Goal: Task Accomplishment & Management: Use online tool/utility

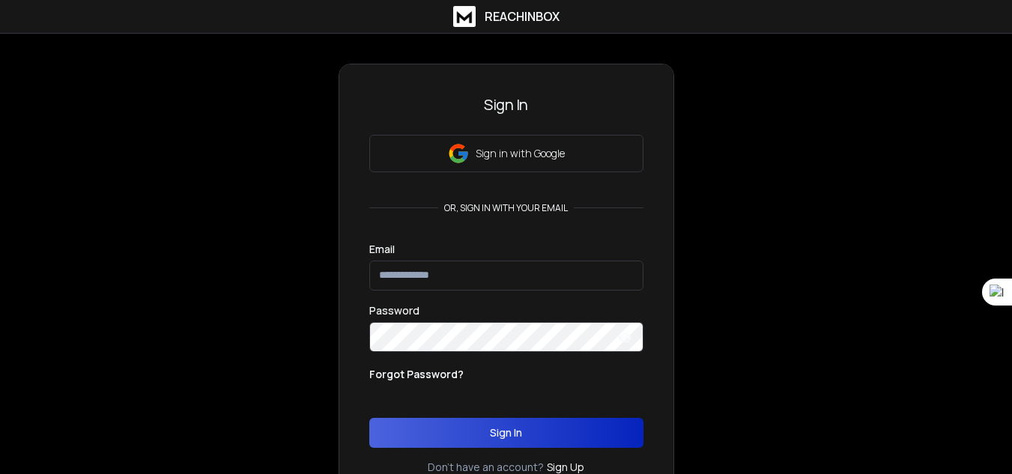
click at [488, 271] on input "email" at bounding box center [506, 276] width 274 height 30
type input "**********"
click at [623, 339] on icon at bounding box center [624, 337] width 13 height 13
click at [494, 431] on button "Sign In" at bounding box center [506, 433] width 274 height 30
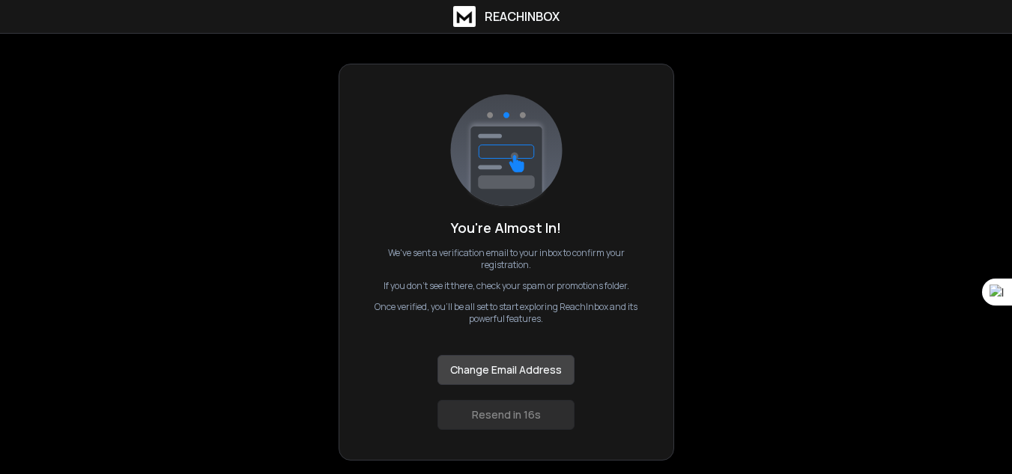
scroll to position [41, 0]
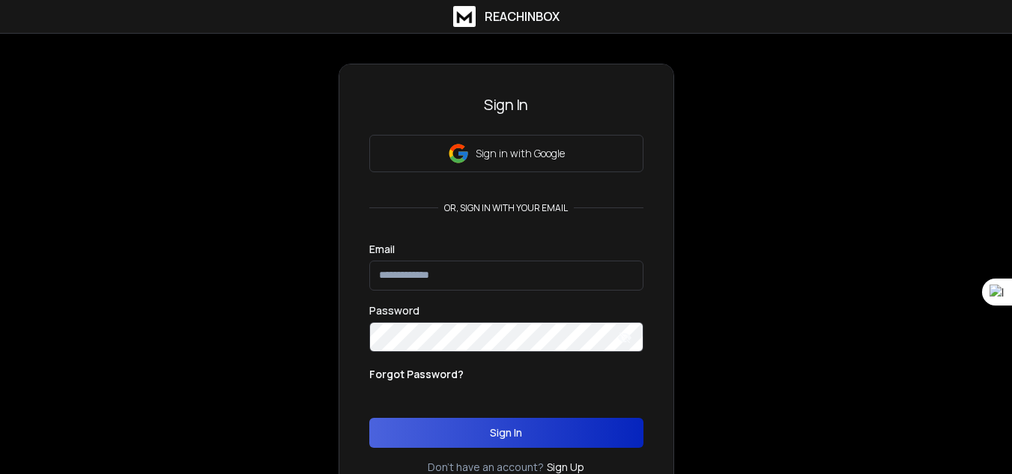
click at [429, 271] on input "email" at bounding box center [506, 276] width 274 height 30
type input "**********"
click at [631, 336] on icon at bounding box center [624, 337] width 13 height 13
click at [555, 431] on button "Sign In" at bounding box center [506, 433] width 274 height 30
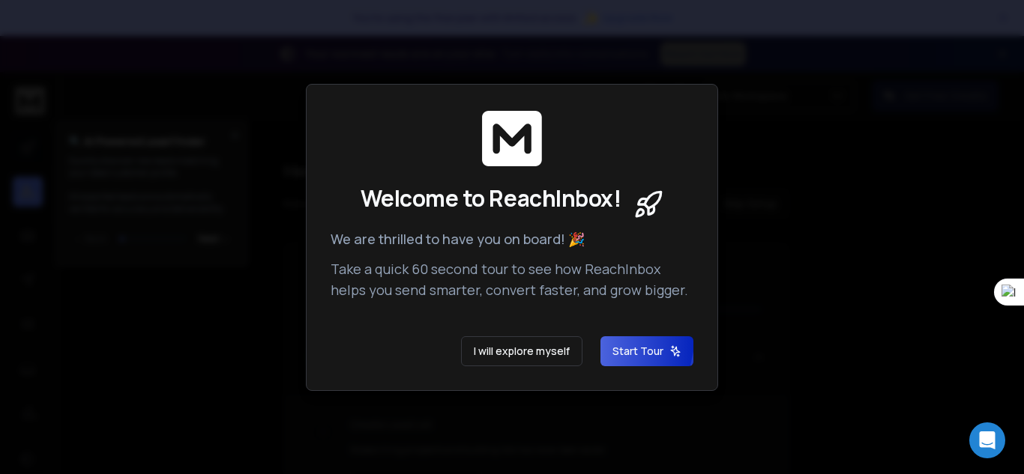
click at [656, 354] on span "Start Tour" at bounding box center [646, 351] width 69 height 15
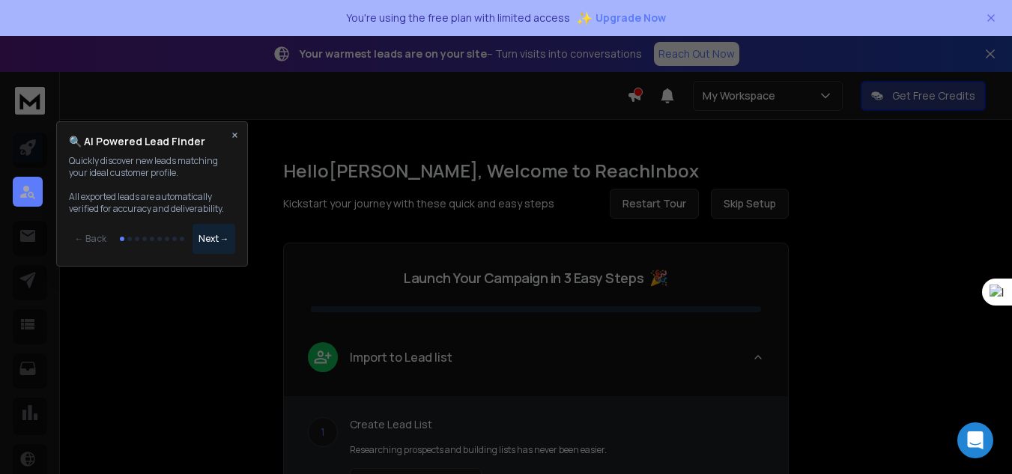
click at [213, 235] on button "Next →" at bounding box center [214, 239] width 43 height 30
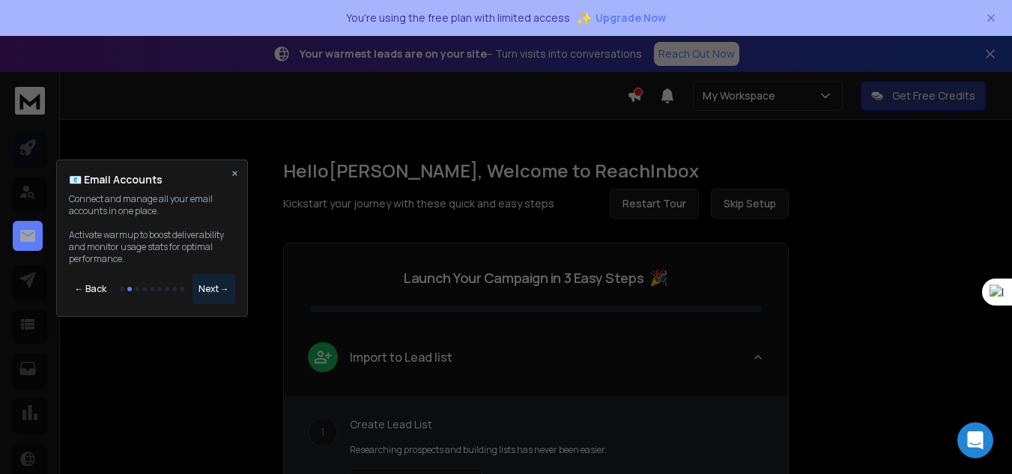
click at [211, 291] on button "Next →" at bounding box center [214, 289] width 43 height 30
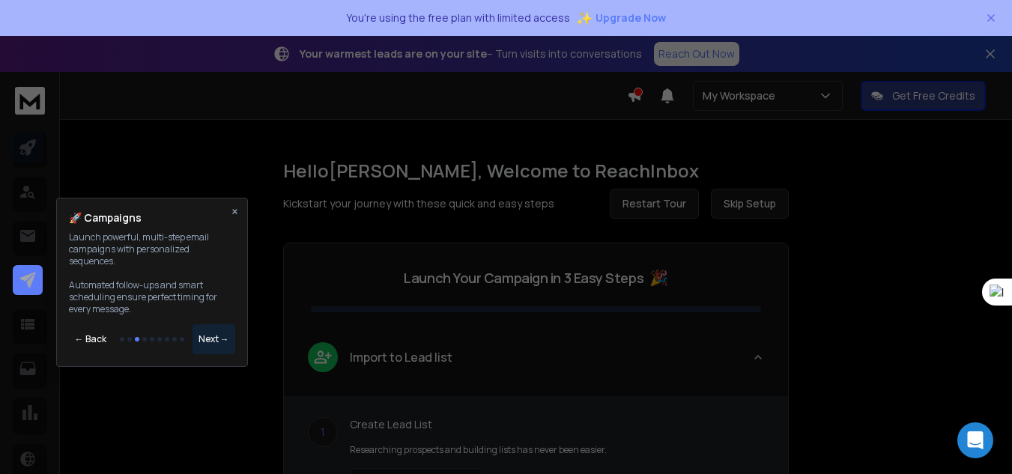
click at [221, 338] on button "Next →" at bounding box center [214, 339] width 43 height 30
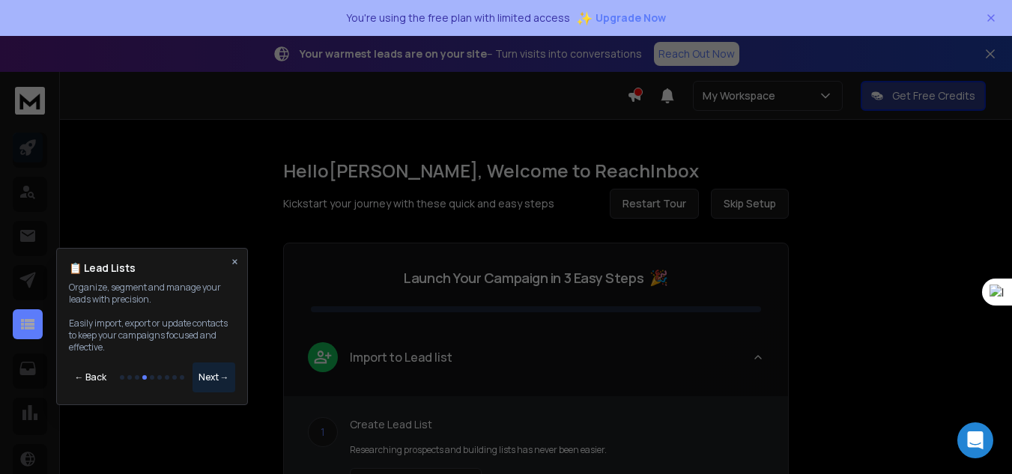
click at [215, 372] on button "Next →" at bounding box center [214, 378] width 43 height 30
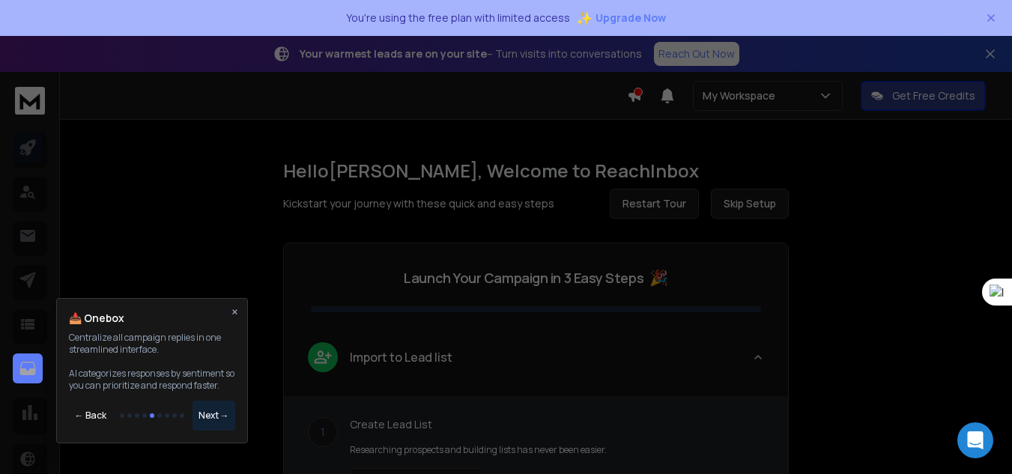
click at [215, 413] on button "Next →" at bounding box center [214, 416] width 43 height 30
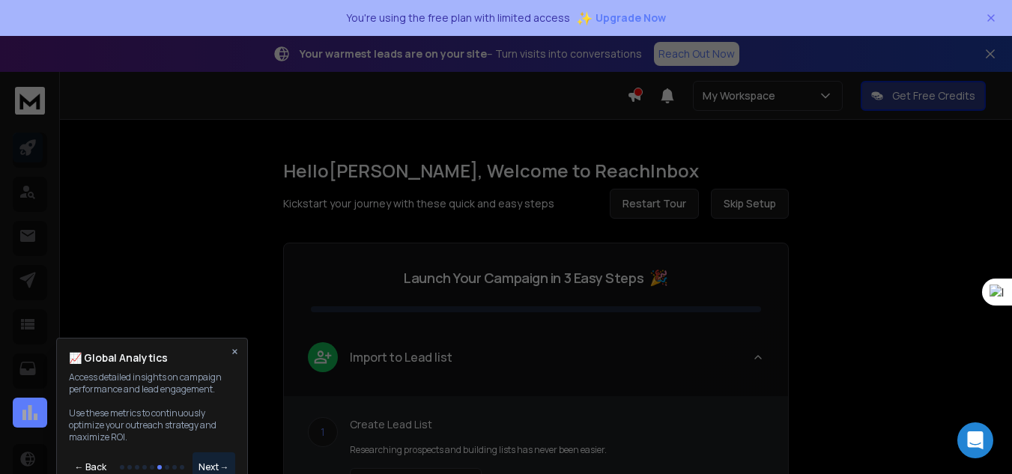
click at [208, 462] on button "Next →" at bounding box center [214, 468] width 43 height 30
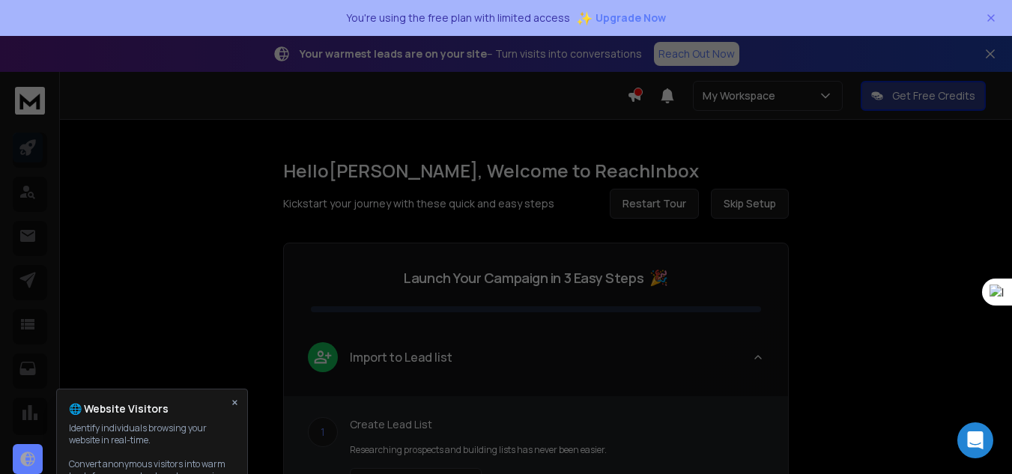
click at [230, 405] on div "🌐 Website Visitors ×" at bounding box center [152, 409] width 166 height 15
click at [233, 404] on button "×" at bounding box center [235, 402] width 7 height 13
click at [235, 403] on button "×" at bounding box center [235, 402] width 7 height 13
